Goal: Information Seeking & Learning: Check status

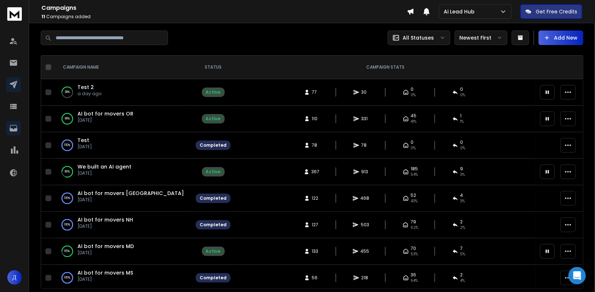
click at [17, 131] on icon at bounding box center [13, 128] width 9 height 9
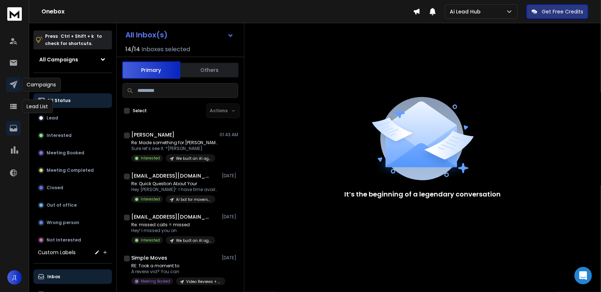
click at [13, 87] on icon at bounding box center [13, 84] width 9 height 9
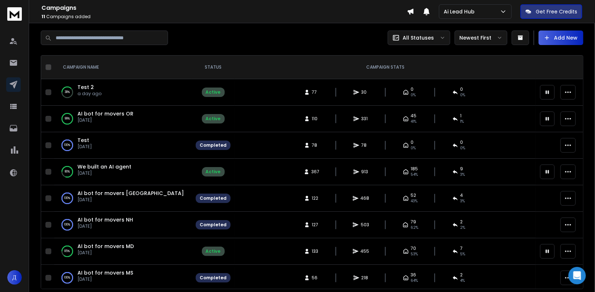
click at [565, 147] on icon "button" at bounding box center [567, 145] width 7 height 7
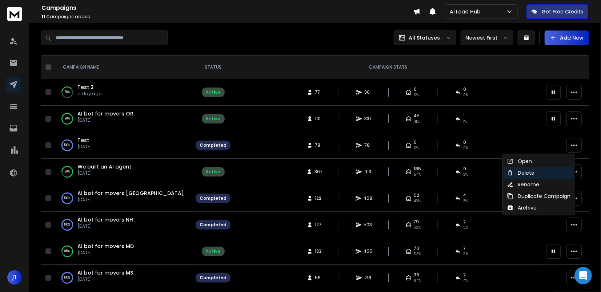
click at [528, 172] on div "Delete" at bounding box center [521, 172] width 28 height 7
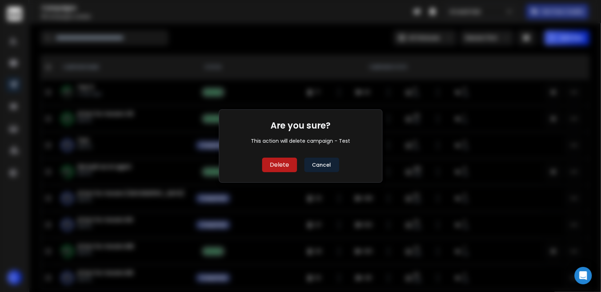
click at [279, 164] on button "Delete" at bounding box center [279, 165] width 35 height 15
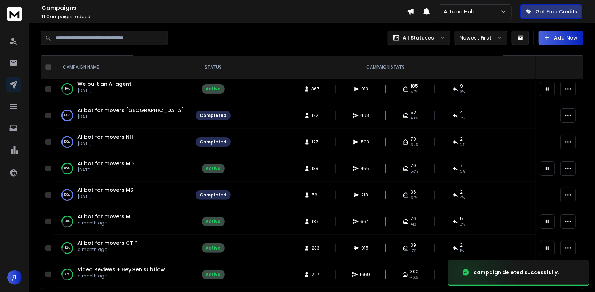
scroll to position [60, 0]
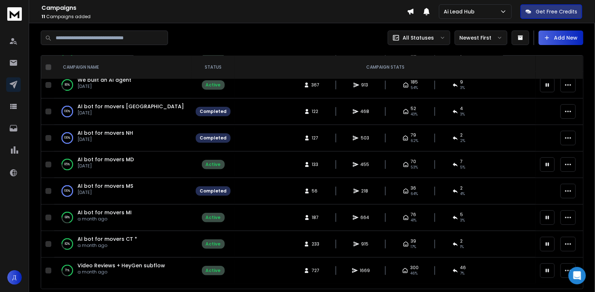
click at [140, 266] on span "Video Reviews + HeyGen subflow" at bounding box center [121, 265] width 88 height 7
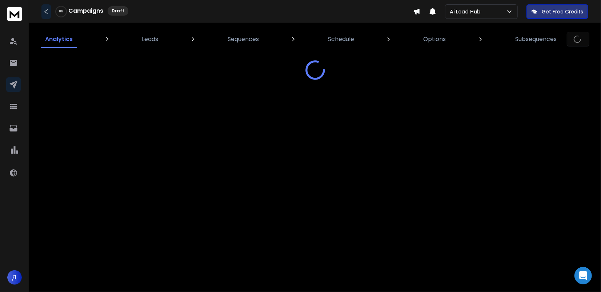
click at [45, 12] on icon at bounding box center [45, 11] width 3 height 5
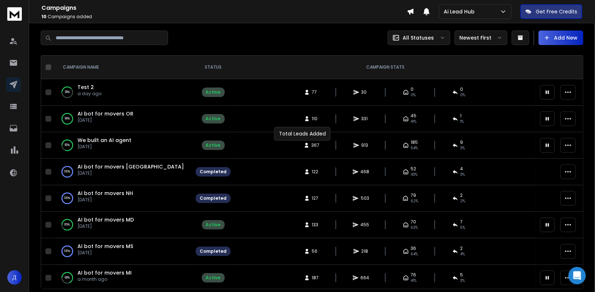
click at [312, 145] on span "367" at bounding box center [316, 146] width 8 height 6
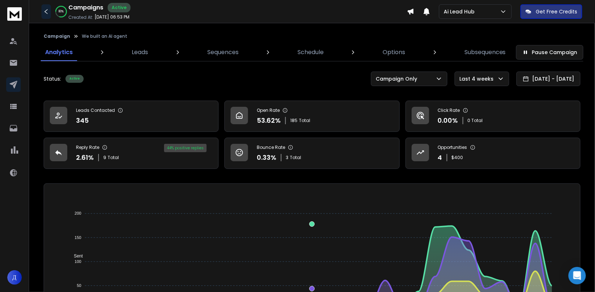
click at [45, 12] on icon at bounding box center [45, 11] width 3 height 5
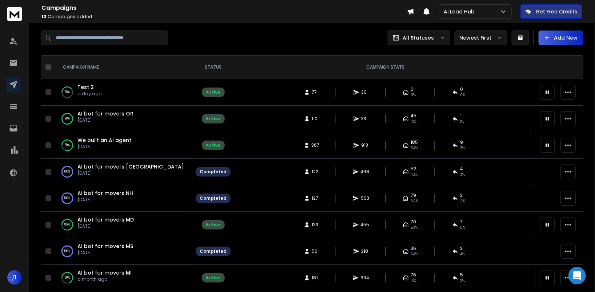
click at [120, 116] on span "AI bot for movers OR" at bounding box center [105, 113] width 56 height 7
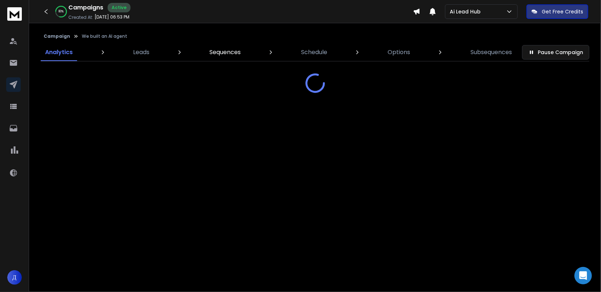
click at [224, 53] on p "Sequences" at bounding box center [225, 52] width 31 height 9
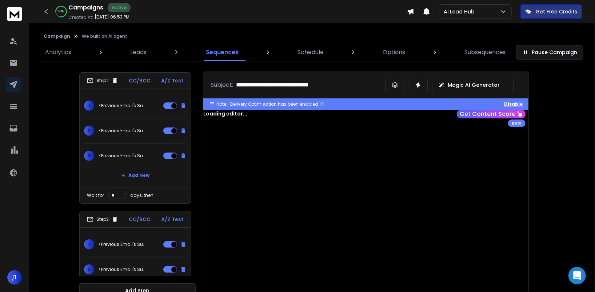
scroll to position [238, 0]
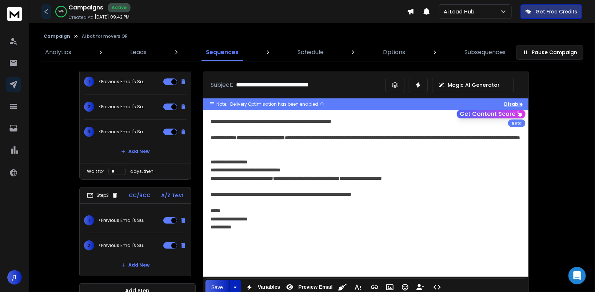
click at [45, 12] on icon at bounding box center [46, 11] width 7 height 7
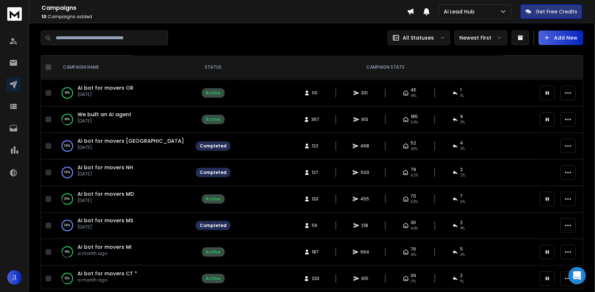
scroll to position [60, 0]
